Goal: Information Seeking & Learning: Check status

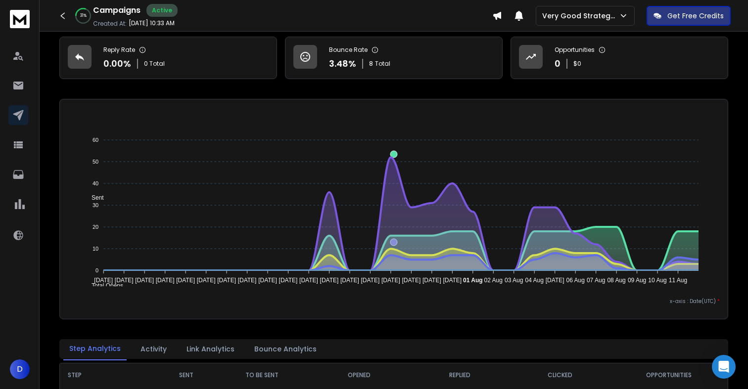
click at [177, 74] on link "Reply Rate 0.00 % 0 Total" at bounding box center [168, 58] width 218 height 43
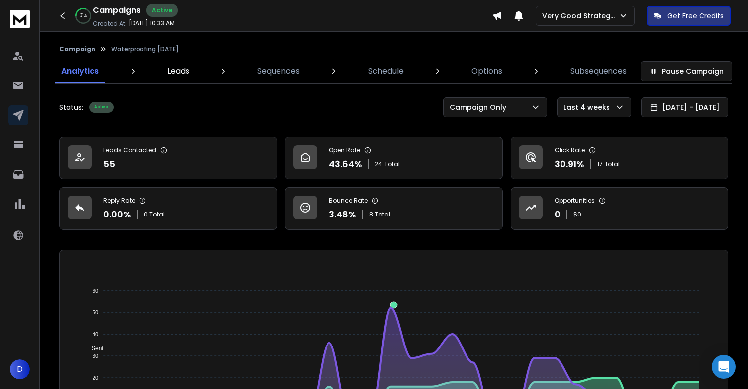
click at [190, 72] on link "Leads" at bounding box center [178, 71] width 34 height 24
click at [84, 72] on p "Analytics" at bounding box center [80, 71] width 38 height 12
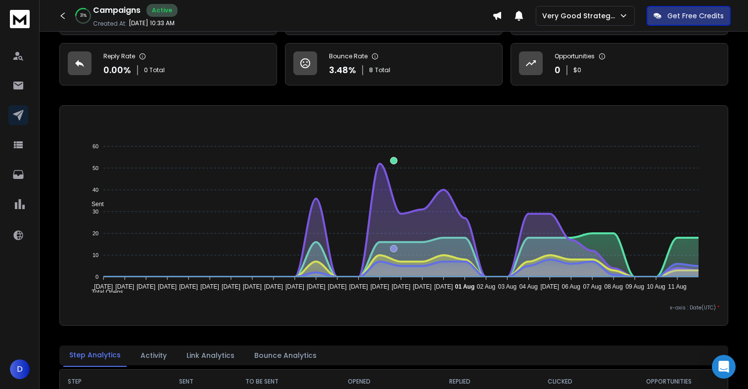
scroll to position [143, 0]
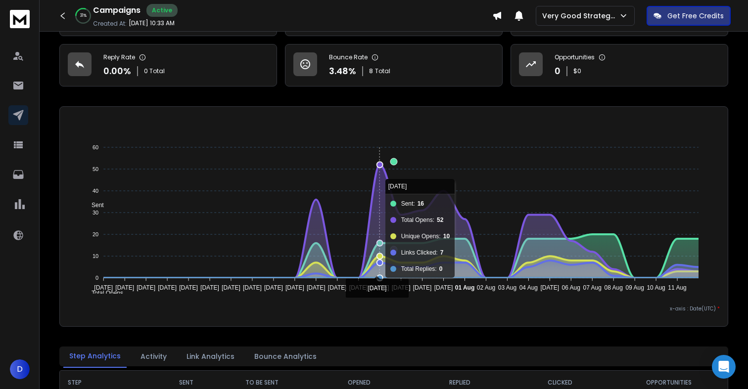
click at [387, 192] on foreignobject "Sent Total Opens Unique Opens Links Clicked Total Replies" at bounding box center [393, 207] width 619 height 173
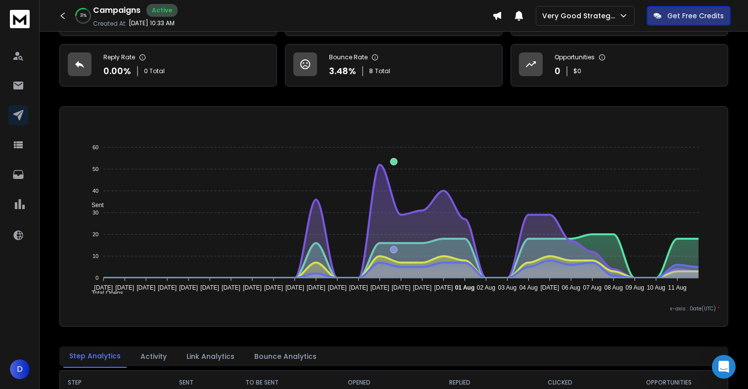
click at [696, 298] on div "Sent Total Opens Unique Opens Links Clicked Total Replies 60 60 50 50 40 40 30 …" at bounding box center [394, 211] width 652 height 181
click at [710, 307] on p "x-axis : Date(UTC)" at bounding box center [394, 308] width 652 height 7
click at [717, 307] on p "x-axis : Date(UTC)" at bounding box center [394, 308] width 652 height 7
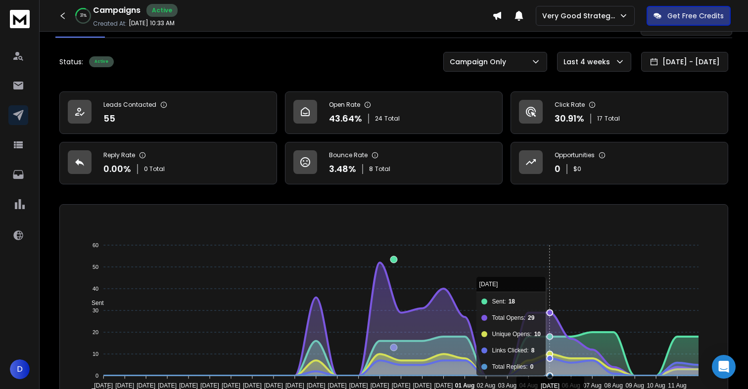
scroll to position [0, 0]
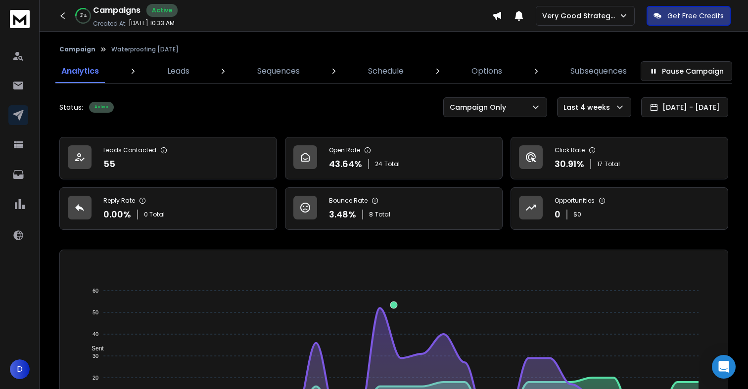
click at [305, 102] on div "Status: Active Pause Campaign Campaign Only Last 4 weeks [DATE] - [DATE]" at bounding box center [393, 107] width 669 height 20
click at [149, 206] on div "Reply Rate 0.00 % 0 Total" at bounding box center [133, 209] width 61 height 26
